Goal: Task Accomplishment & Management: Use online tool/utility

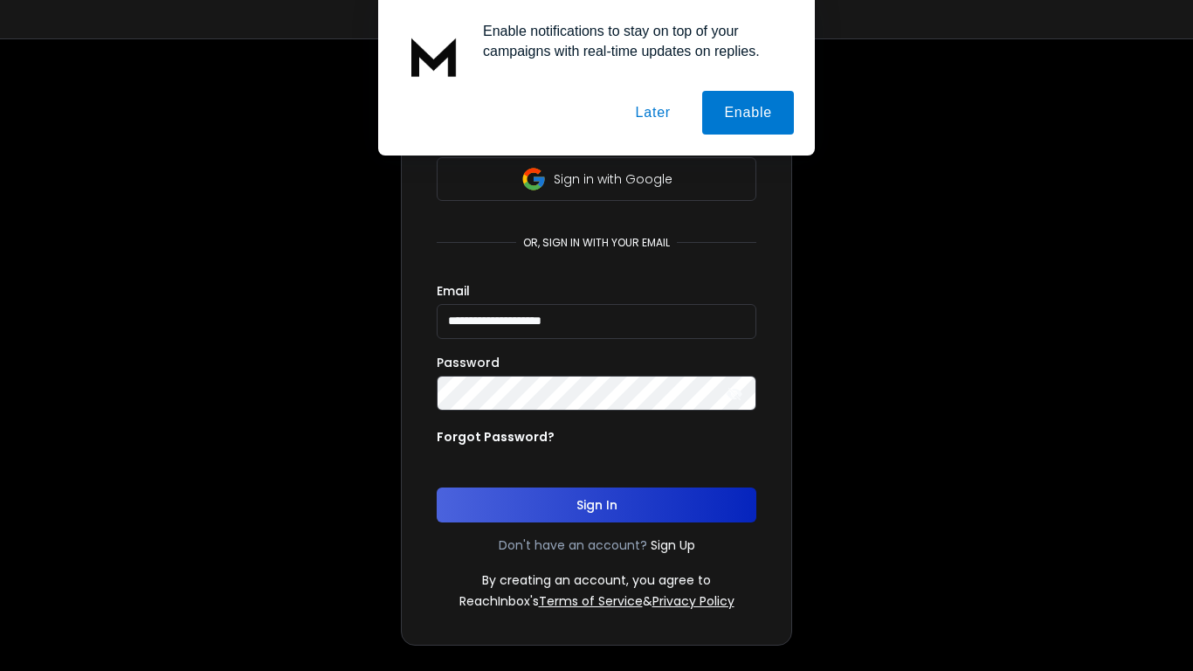
type input "**********"
click at [596, 504] on button "Sign In" at bounding box center [597, 504] width 320 height 35
